Goal: Task Accomplishment & Management: Complete application form

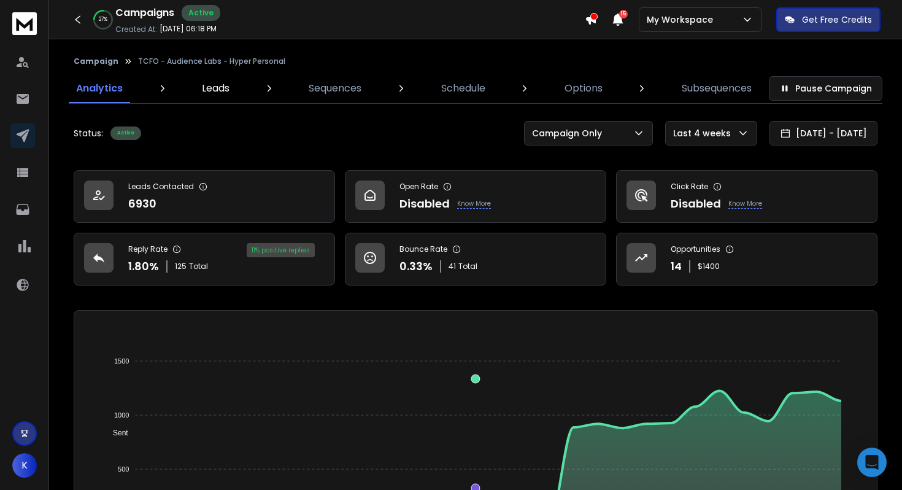
click at [220, 88] on p "Leads" at bounding box center [216, 88] width 28 height 15
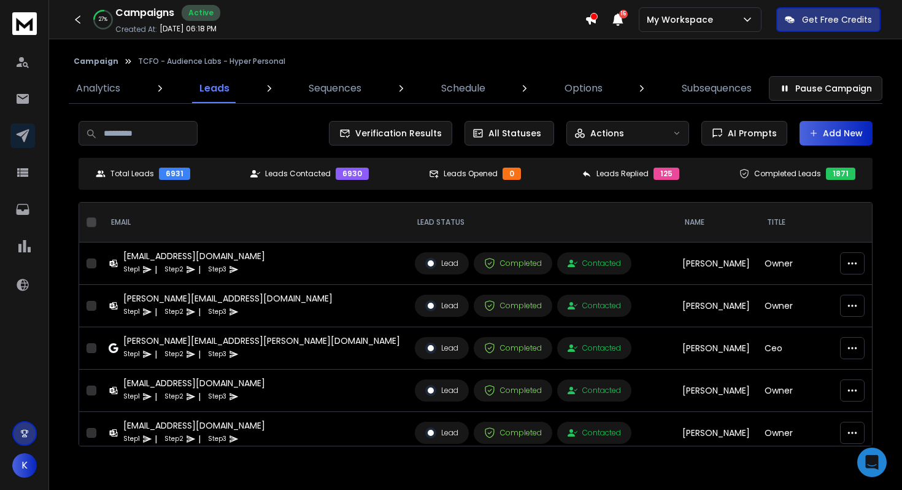
click at [831, 138] on button "Add New" at bounding box center [836, 133] width 73 height 25
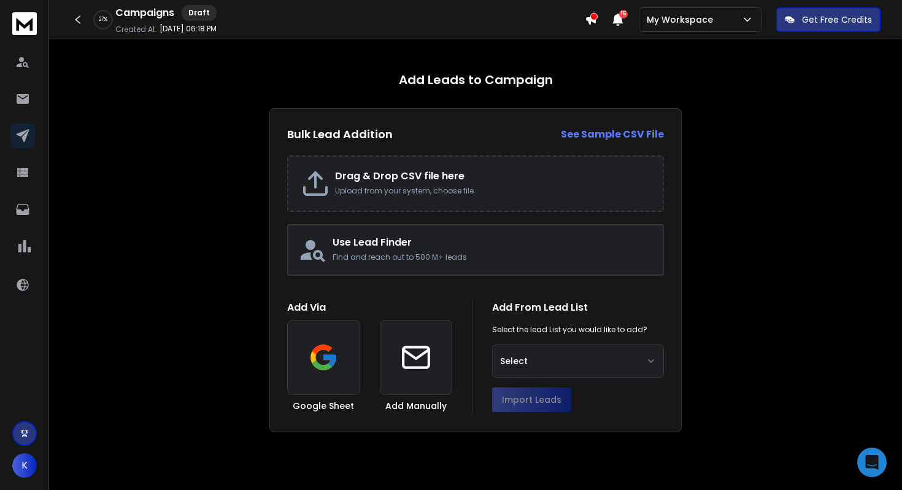
click at [502, 180] on h2 "Drag & Drop CSV file here" at bounding box center [493, 176] width 316 height 15
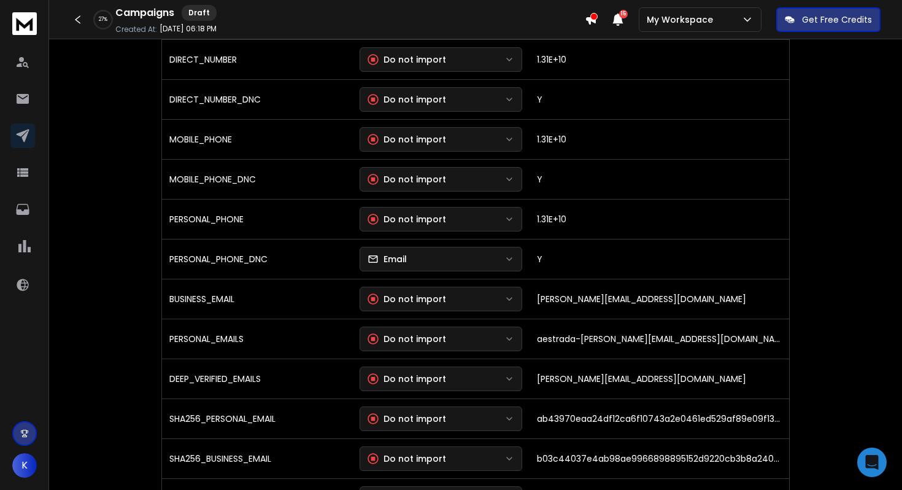
scroll to position [824, 0]
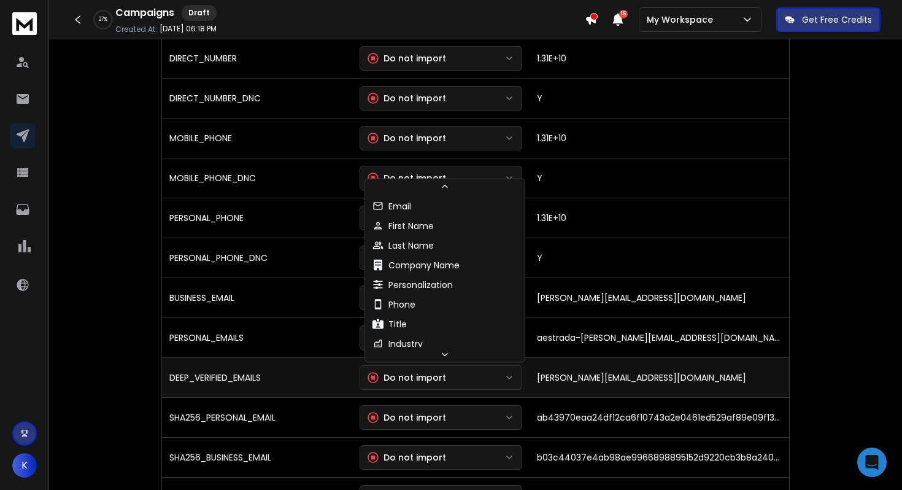
click at [409, 376] on div "Do not import" at bounding box center [407, 377] width 79 height 12
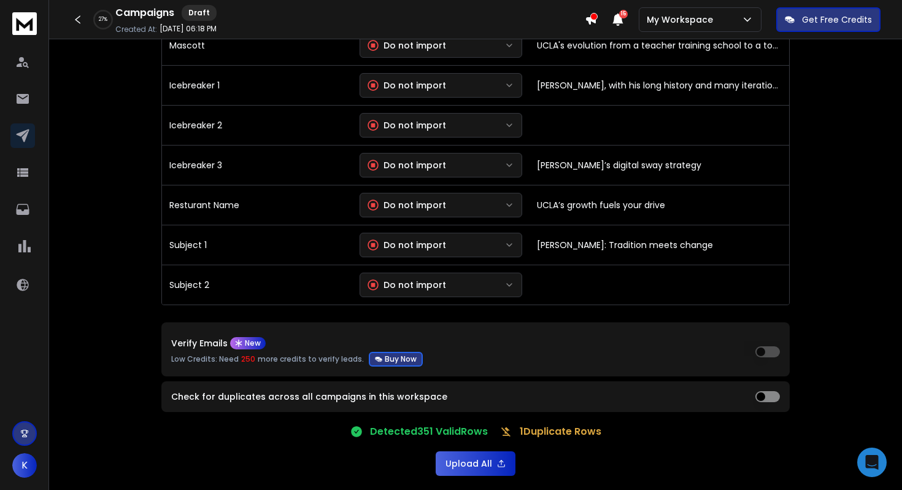
scroll to position [3236, 0]
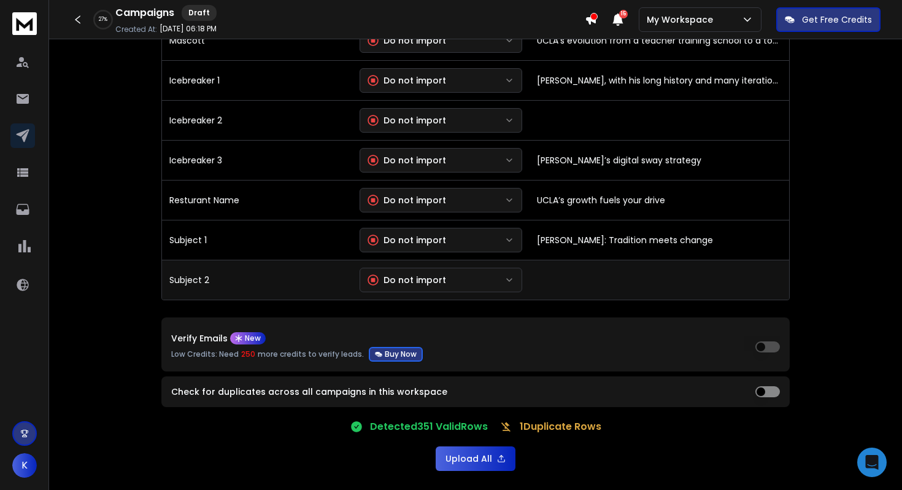
click at [444, 276] on div "Do not import" at bounding box center [407, 280] width 79 height 12
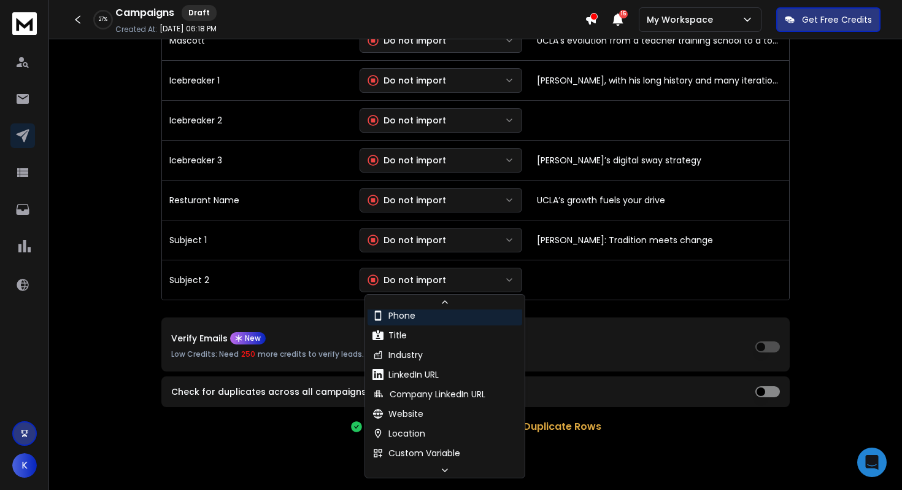
scroll to position [112, 0]
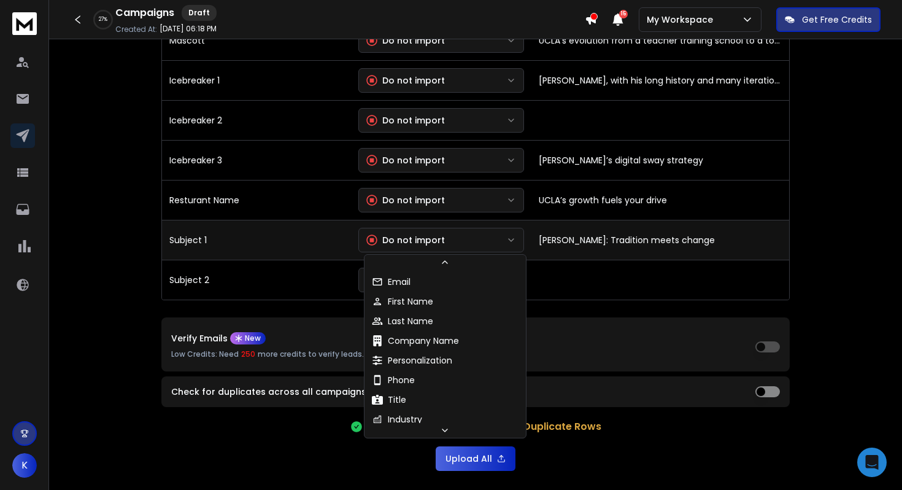
click at [452, 250] on button "Do not import" at bounding box center [441, 240] width 166 height 25
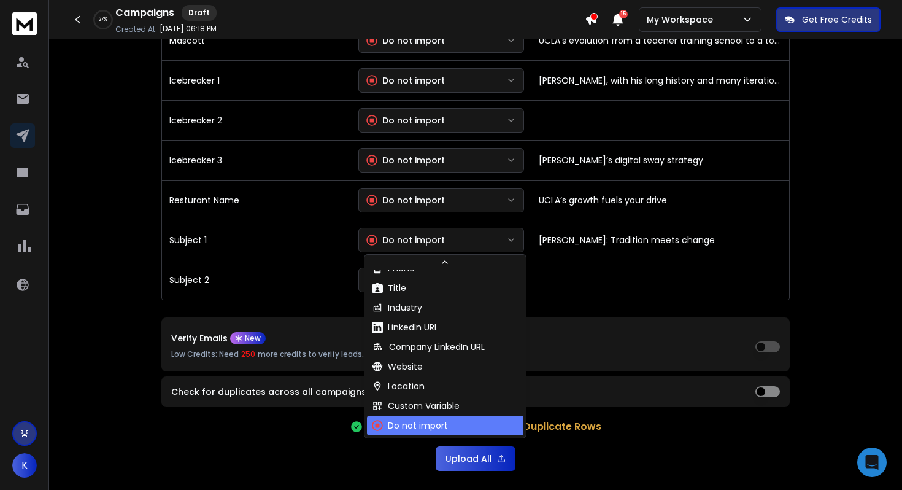
drag, startPoint x: 448, startPoint y: 425, endPoint x: 448, endPoint y: 413, distance: 12.3
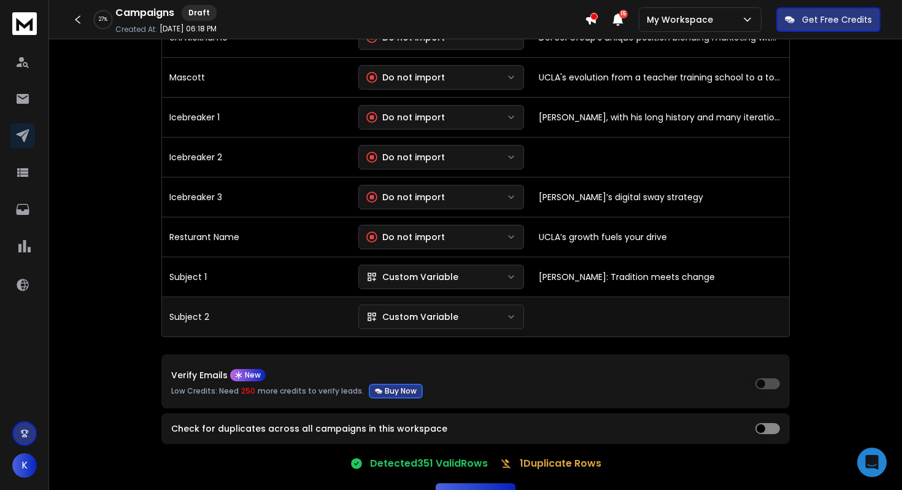
scroll to position [3185, 0]
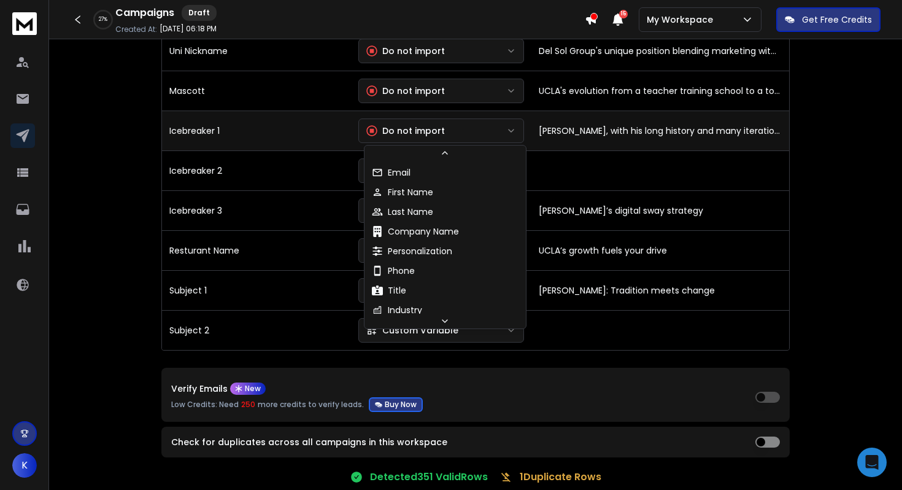
click at [443, 137] on button "Do not import" at bounding box center [441, 130] width 166 height 25
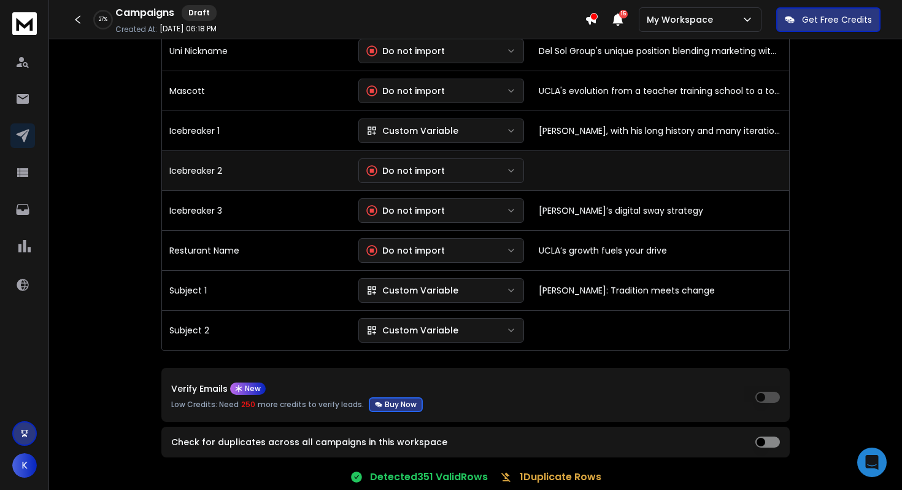
click at [439, 167] on div "Do not import" at bounding box center [405, 171] width 79 height 12
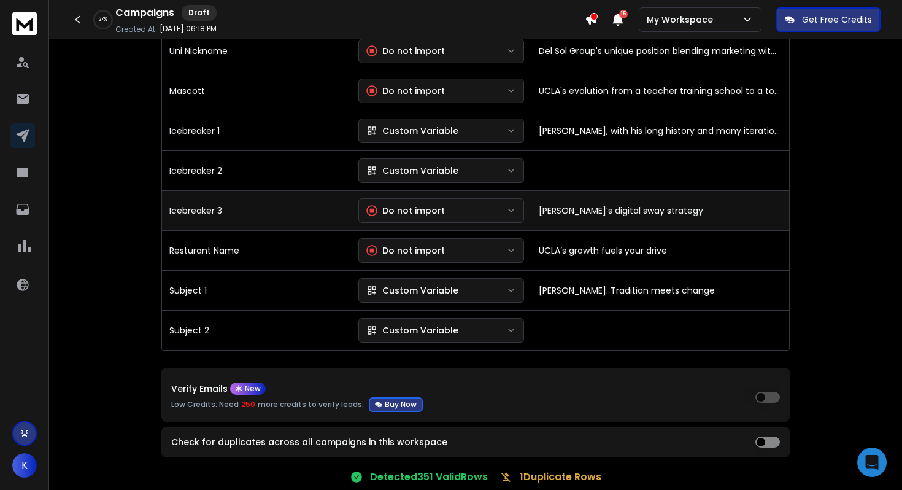
click at [431, 215] on div "Do not import" at bounding box center [405, 210] width 79 height 12
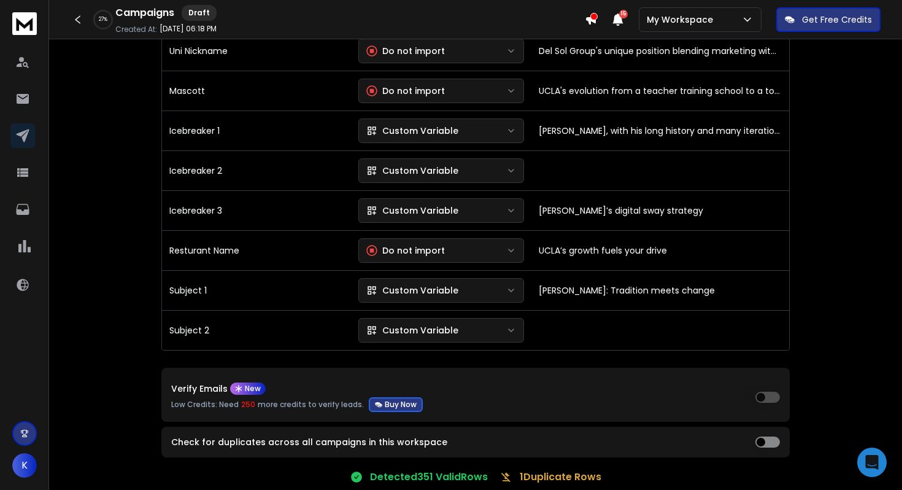
scroll to position [3236, 0]
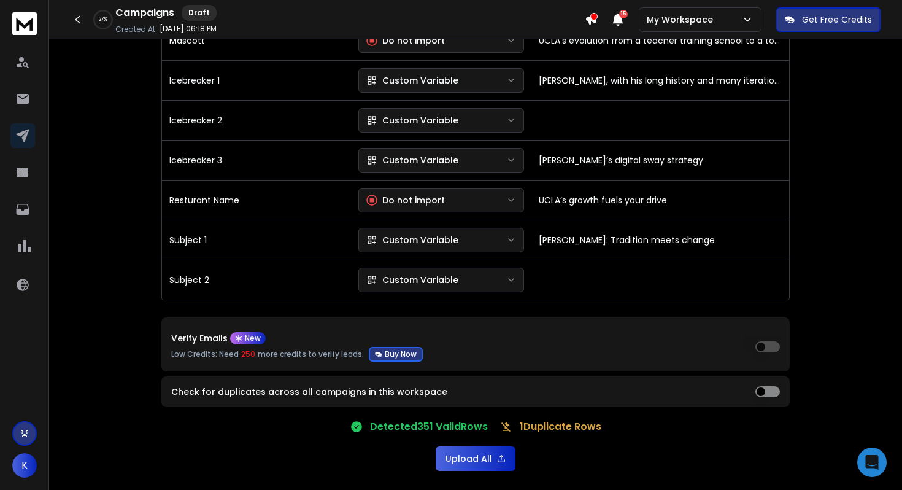
click at [767, 393] on button "Check for duplicates across all campaigns in this workspace" at bounding box center [768, 391] width 25 height 11
click at [468, 462] on button "Upload All" at bounding box center [476, 458] width 80 height 25
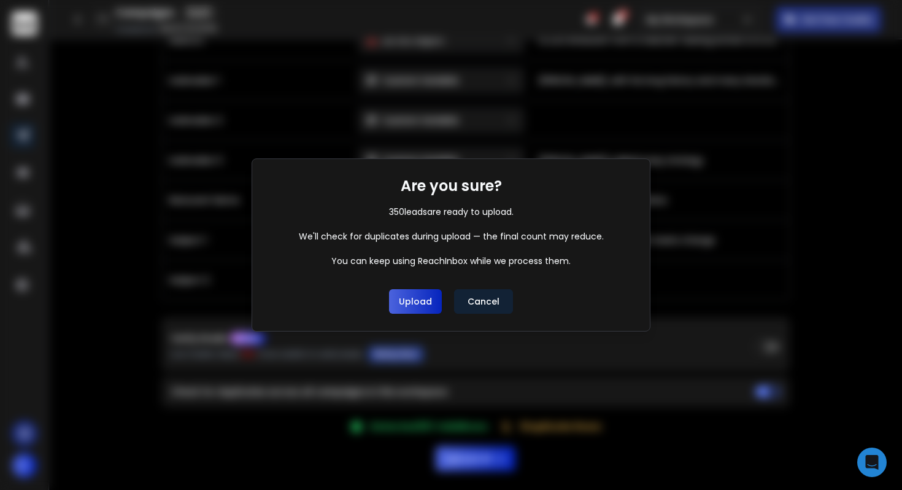
click at [409, 306] on button "Upload" at bounding box center [415, 301] width 53 height 25
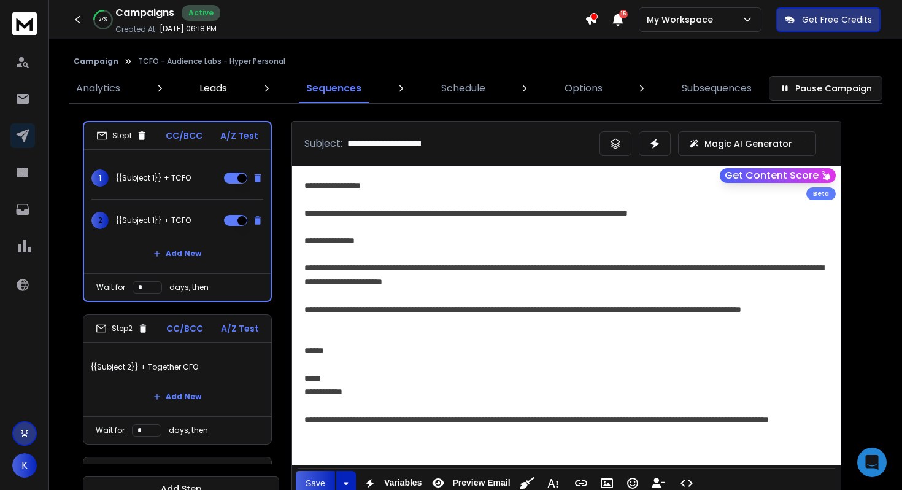
click at [215, 93] on p "Leads" at bounding box center [214, 88] width 28 height 15
